Goal: Task Accomplishment & Management: Use online tool/utility

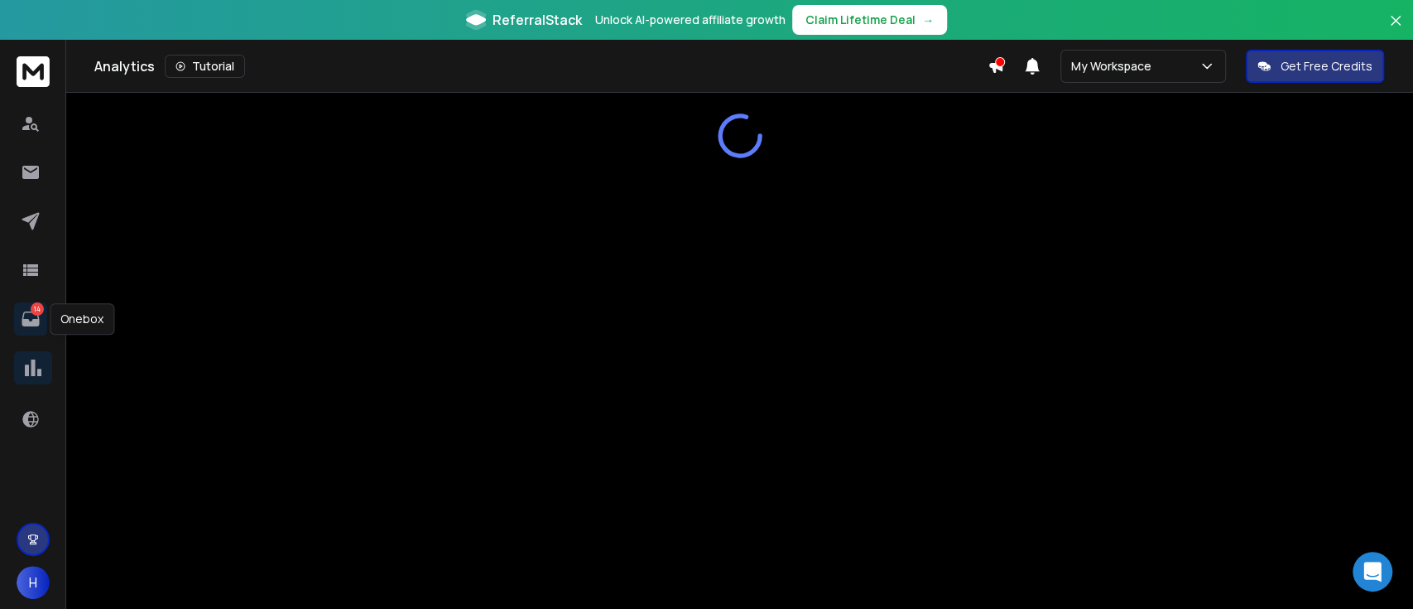
click at [25, 316] on icon at bounding box center [31, 319] width 20 height 20
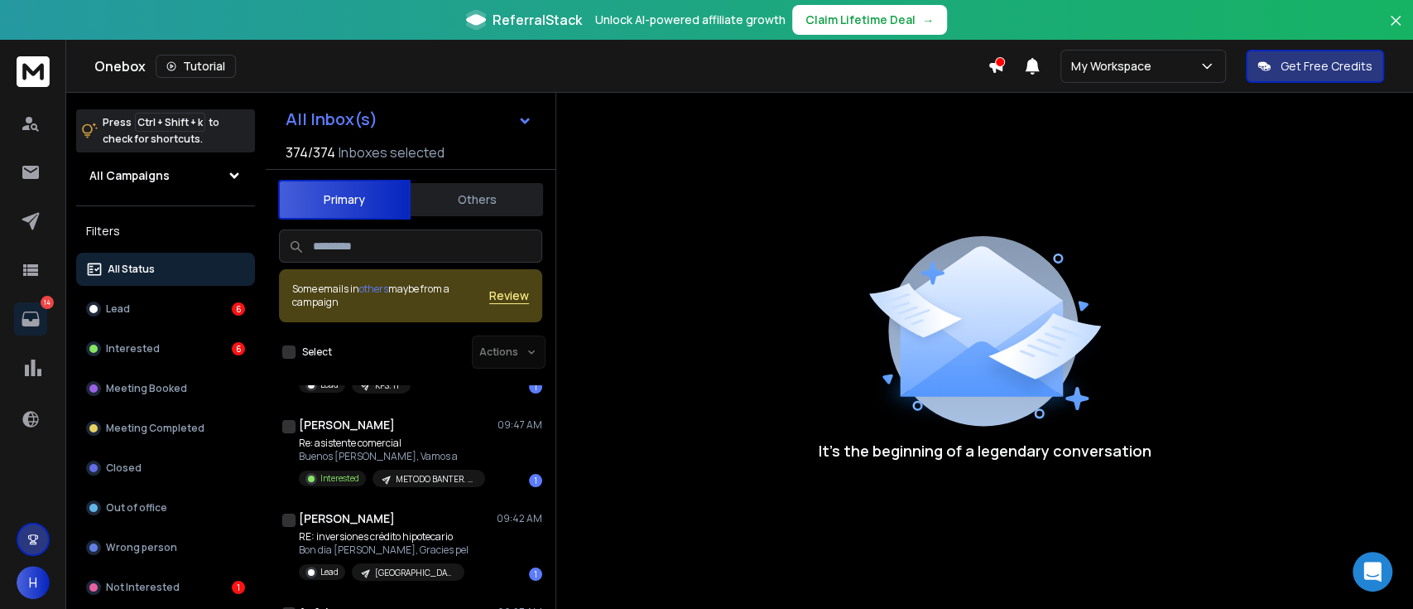
scroll to position [110, 0]
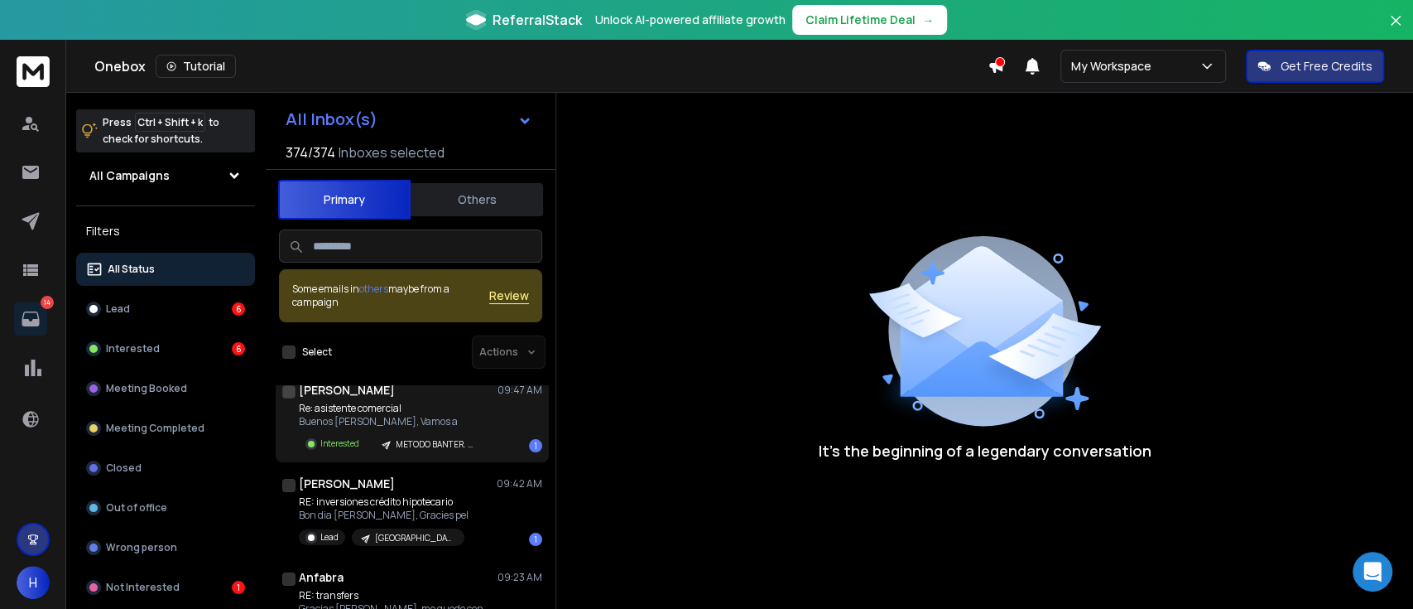
click at [416, 387] on div "[PERSON_NAME] 09:47 AM" at bounding box center [420, 390] width 243 height 17
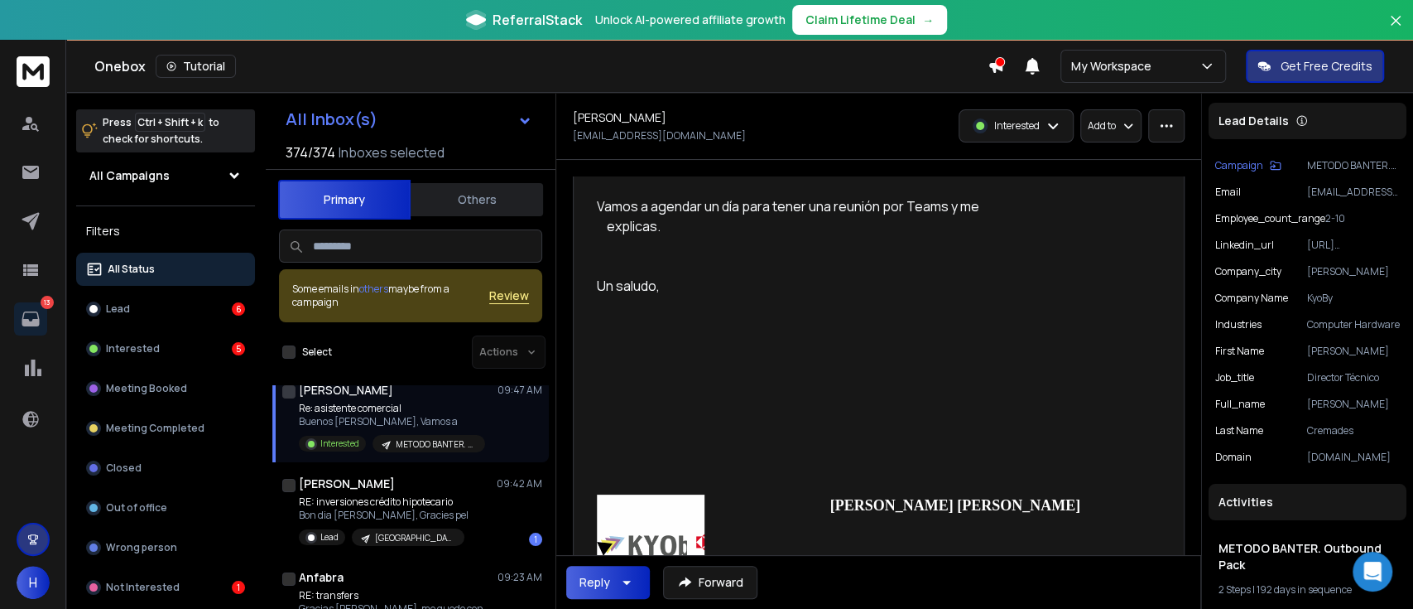
scroll to position [0, 0]
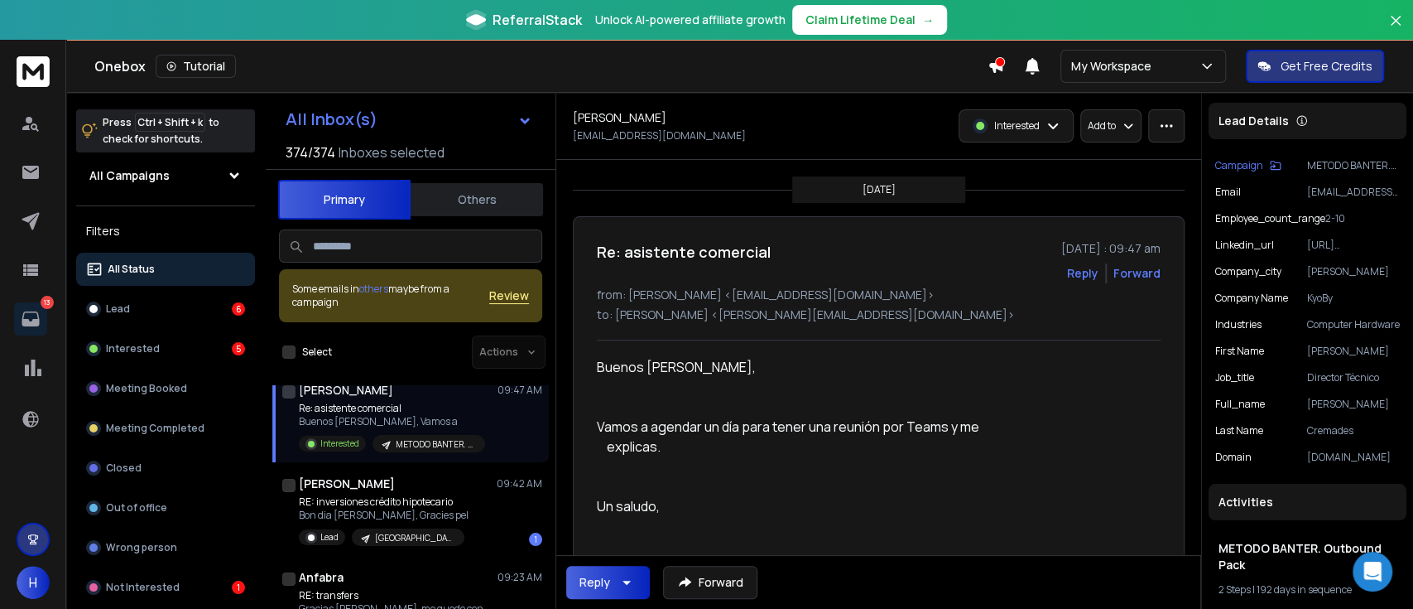
click at [1015, 128] on p "Interested" at bounding box center [1017, 125] width 46 height 13
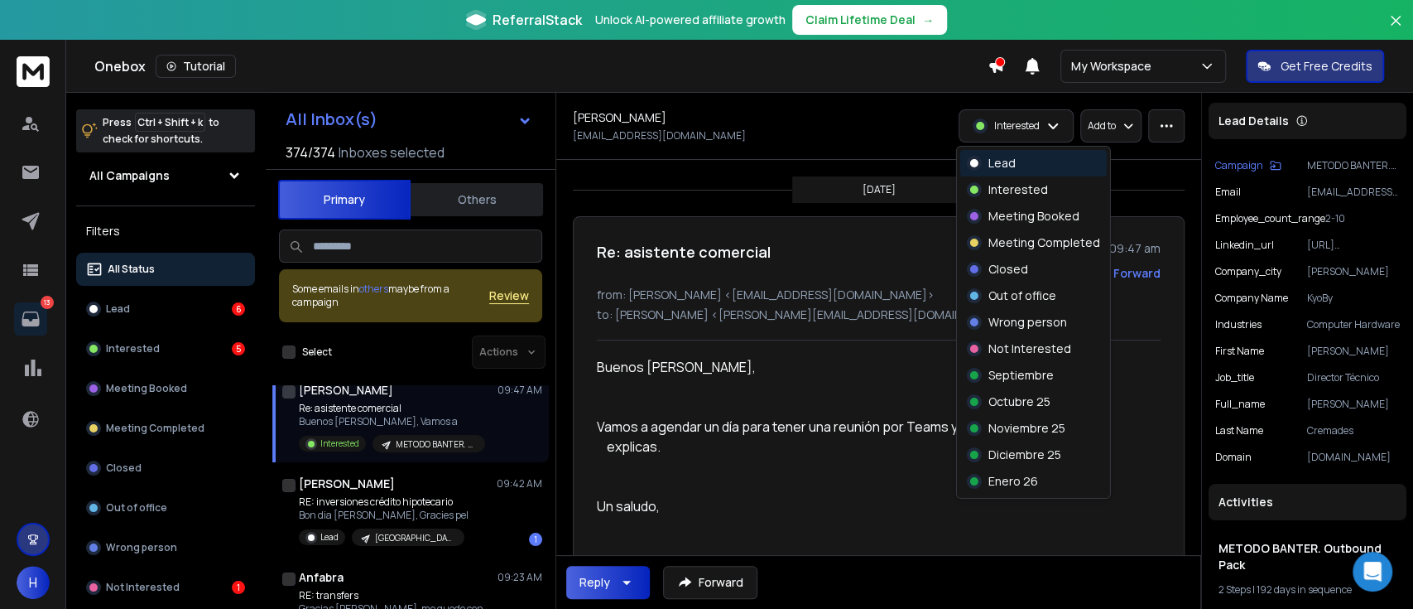
click at [1025, 160] on div "Lead" at bounding box center [1033, 163] width 147 height 26
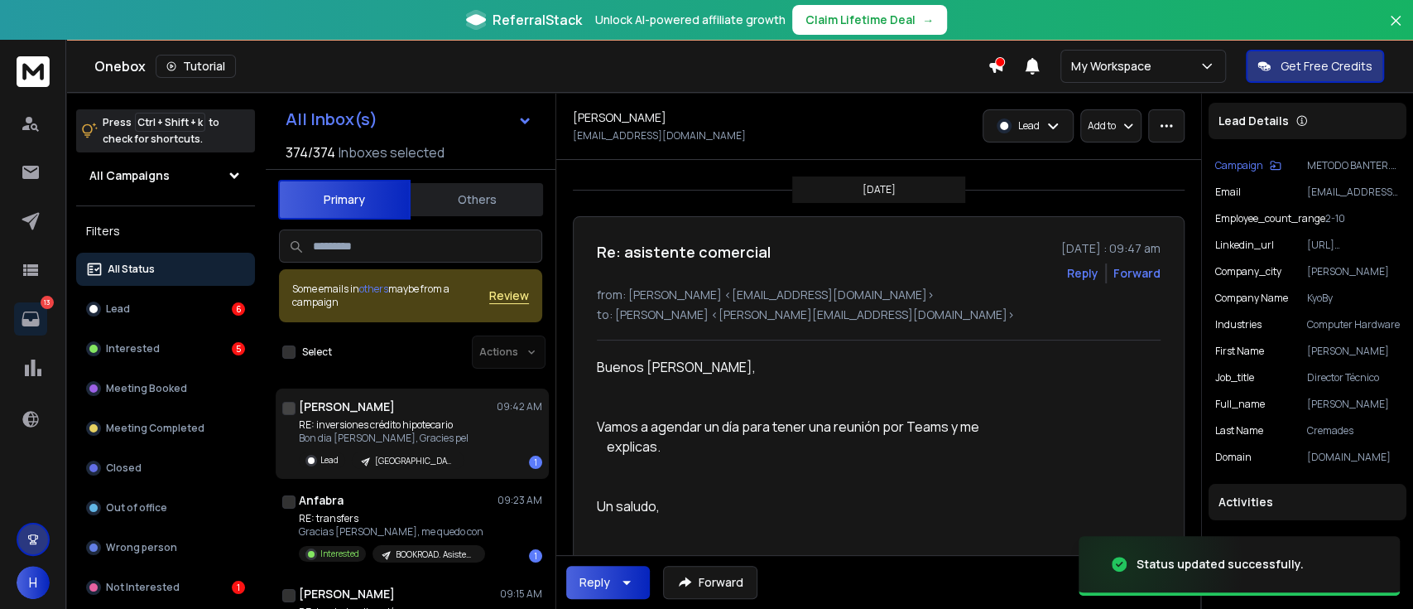
scroll to position [220, 0]
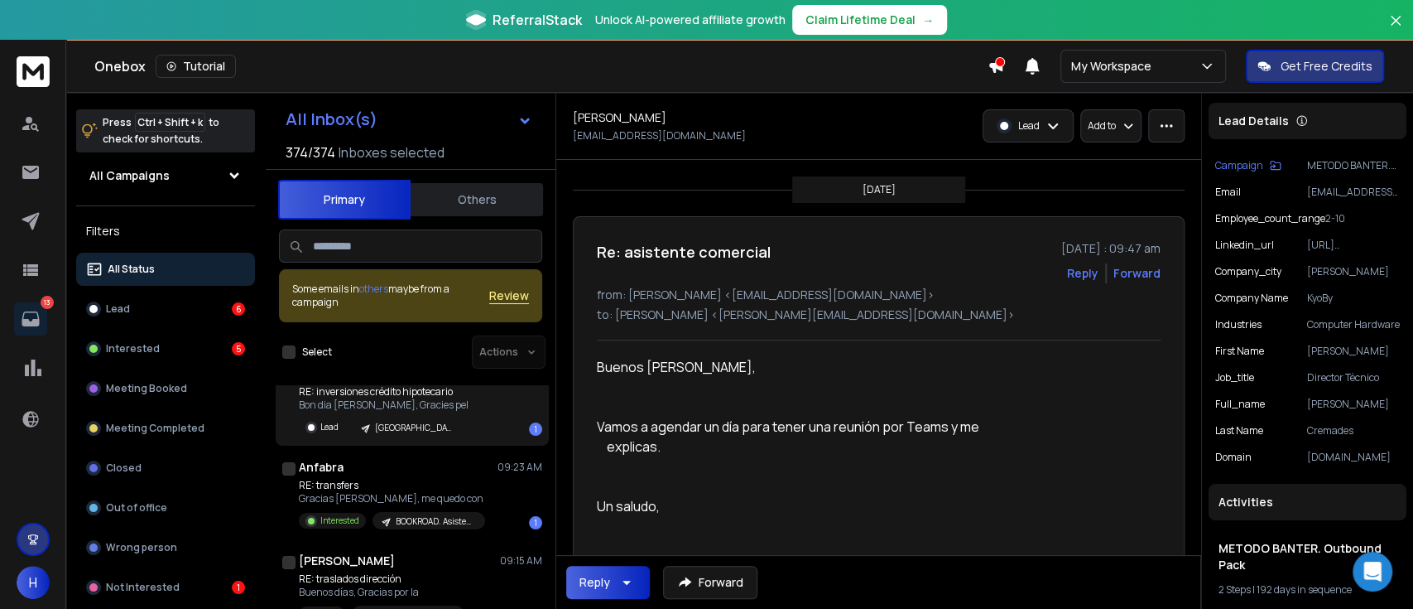
click at [424, 401] on p "Bon dia [PERSON_NAME], Gracies pel" at bounding box center [384, 404] width 170 height 13
